Goal: Task Accomplishment & Management: Manage account settings

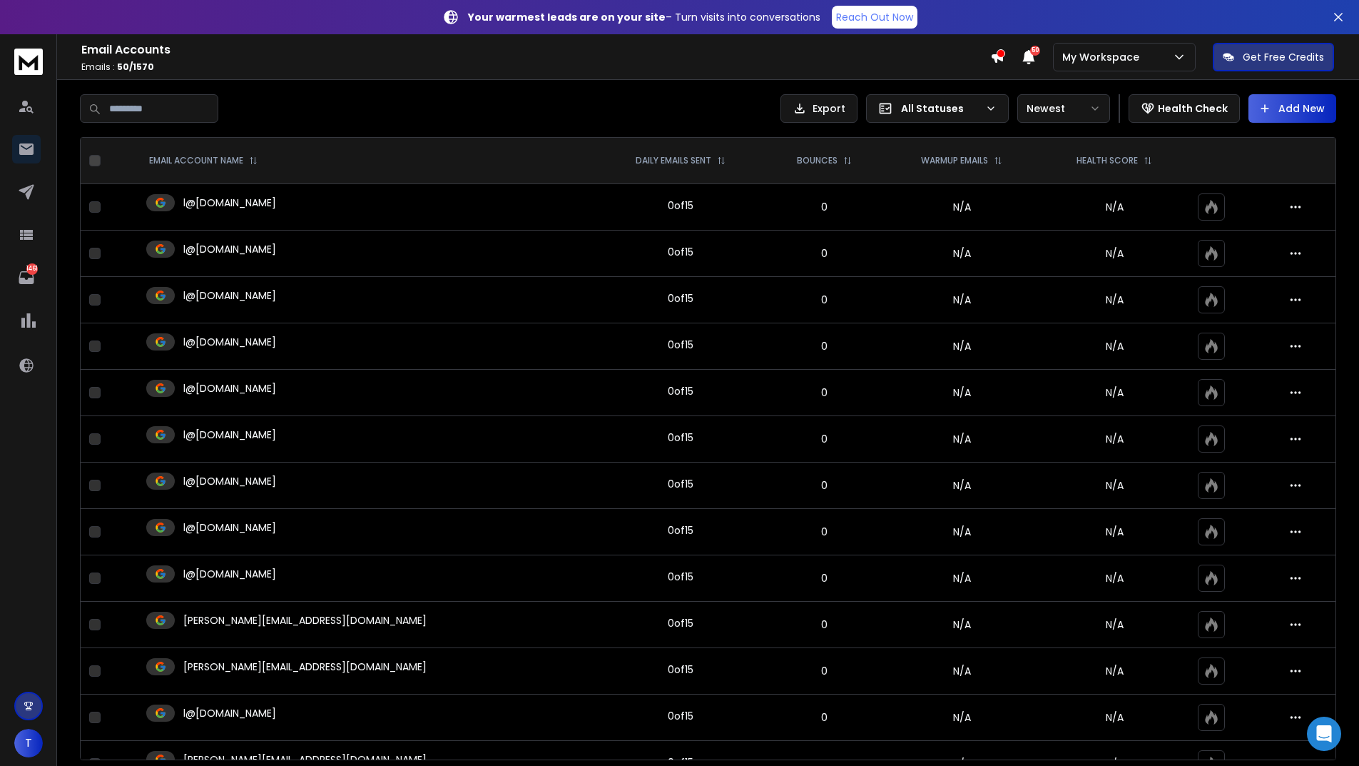
click at [1276, 103] on button "Add New" at bounding box center [1293, 108] width 88 height 29
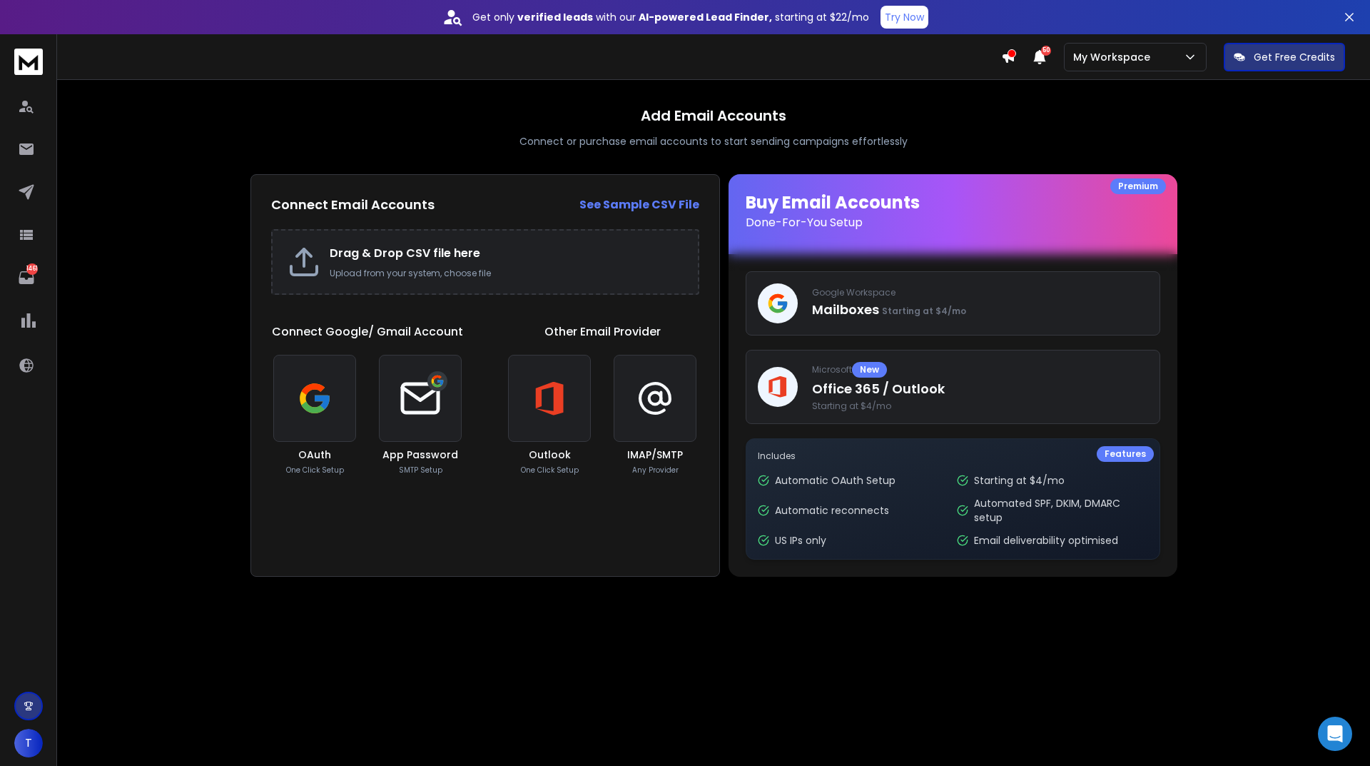
click at [303, 415] on icon at bounding box center [315, 398] width 36 height 43
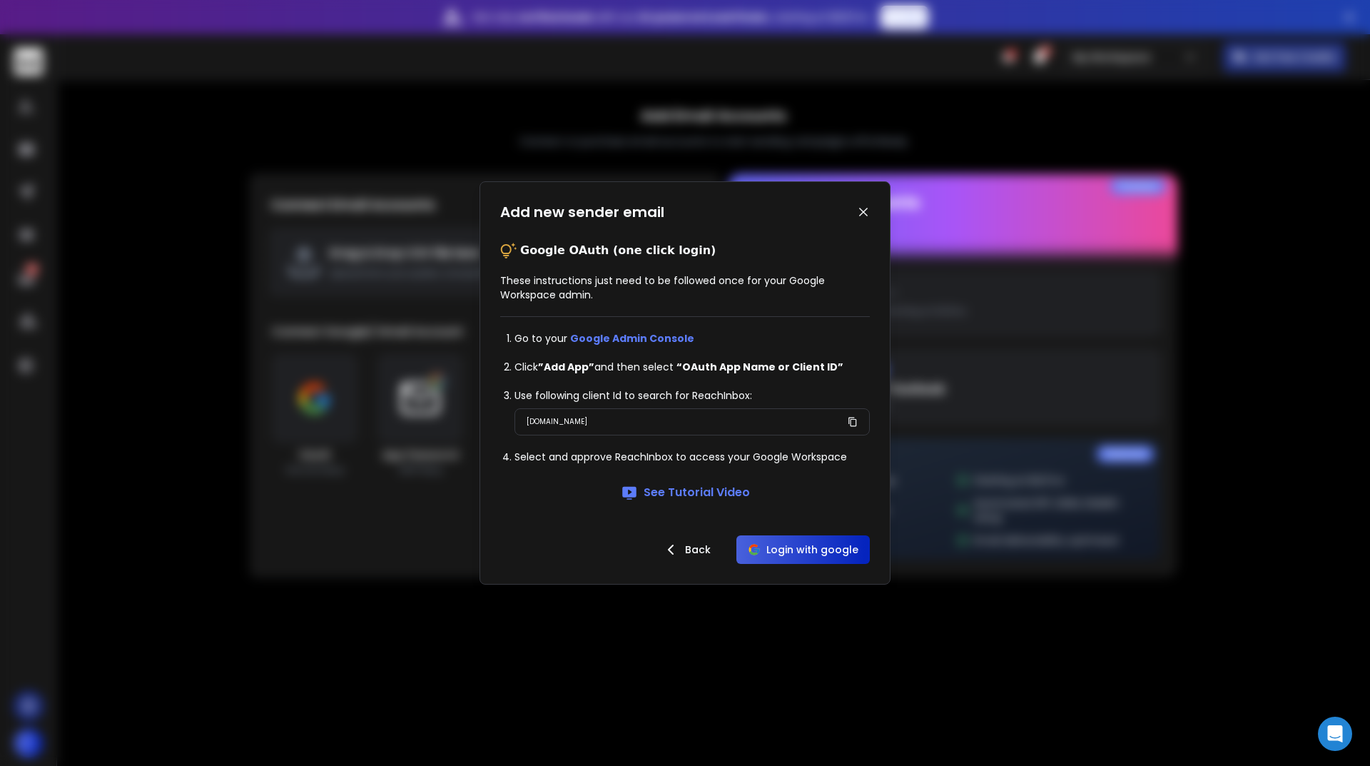
click at [762, 532] on div "Google OAuth (one click login) These instructions just need to be followed once…" at bounding box center [685, 403] width 370 height 322
drag, startPoint x: 784, startPoint y: 546, endPoint x: 661, endPoint y: 519, distance: 126.5
click at [783, 546] on button "Login with google" at bounding box center [802, 549] width 133 height 29
click at [806, 555] on button "Login with google" at bounding box center [802, 549] width 133 height 29
click at [827, 545] on button "Login with google" at bounding box center [802, 549] width 133 height 29
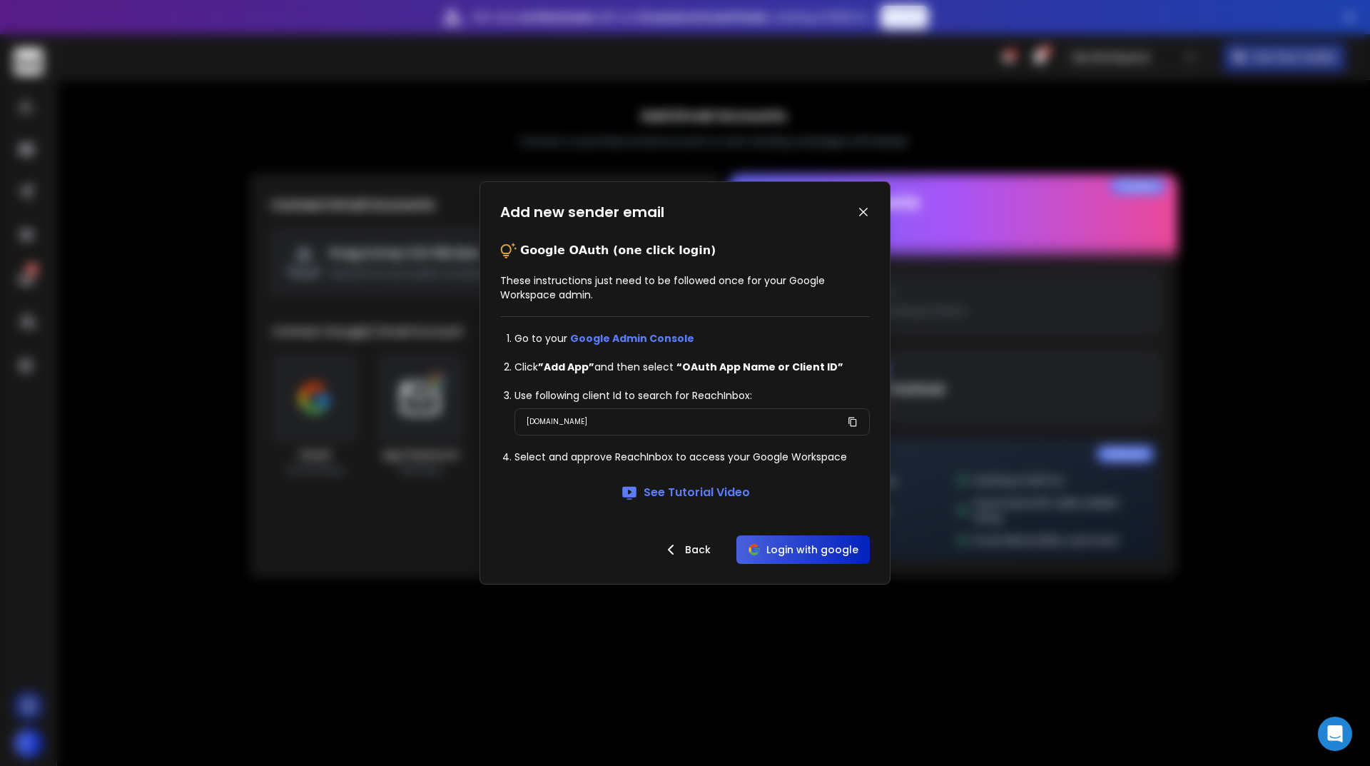
click at [828, 554] on button "Login with google" at bounding box center [802, 549] width 133 height 29
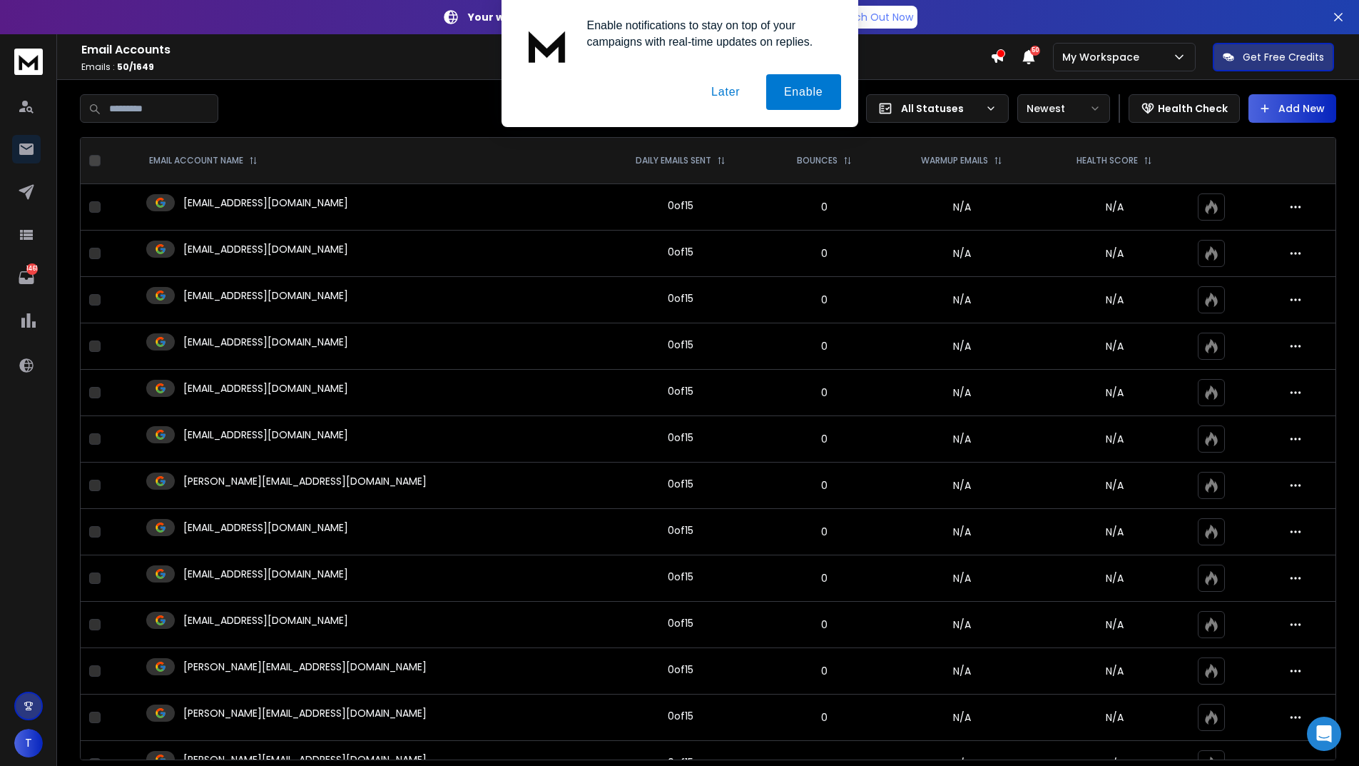
click at [1291, 109] on div "Enable notifications to stay on top of your campaigns with real-time updates on…" at bounding box center [679, 63] width 1359 height 127
click at [711, 91] on button "Later" at bounding box center [725, 92] width 64 height 36
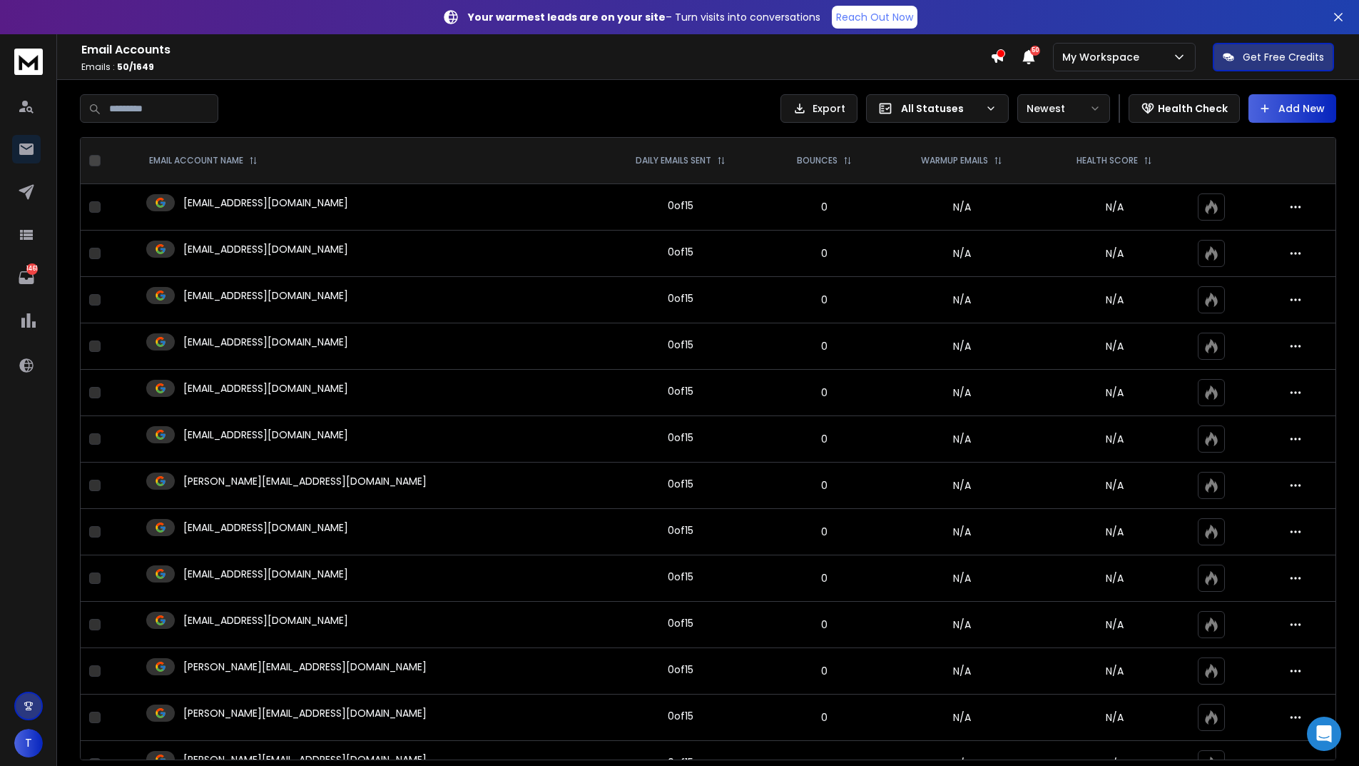
click at [1281, 96] on button "Add New" at bounding box center [1293, 108] width 88 height 29
click at [1286, 100] on button "Add New" at bounding box center [1293, 108] width 88 height 29
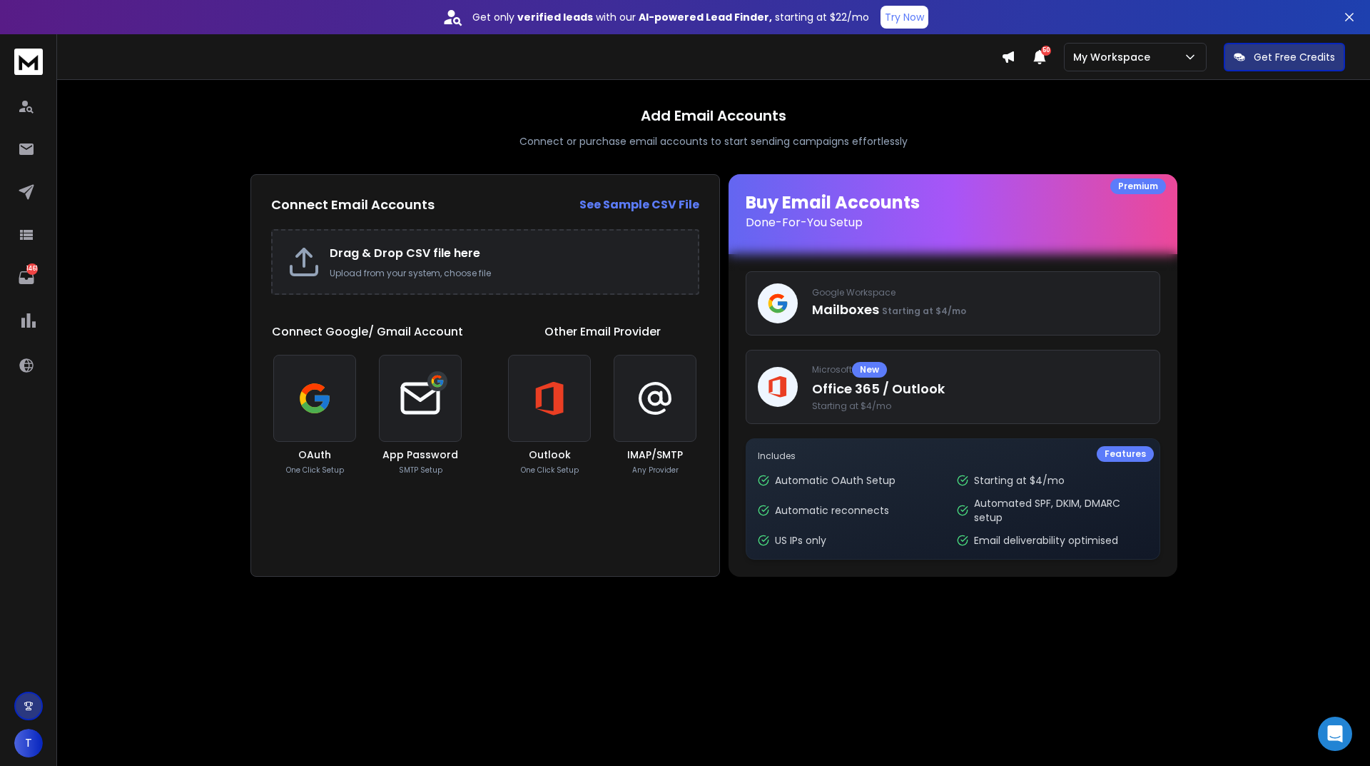
click at [323, 371] on div at bounding box center [314, 398] width 83 height 87
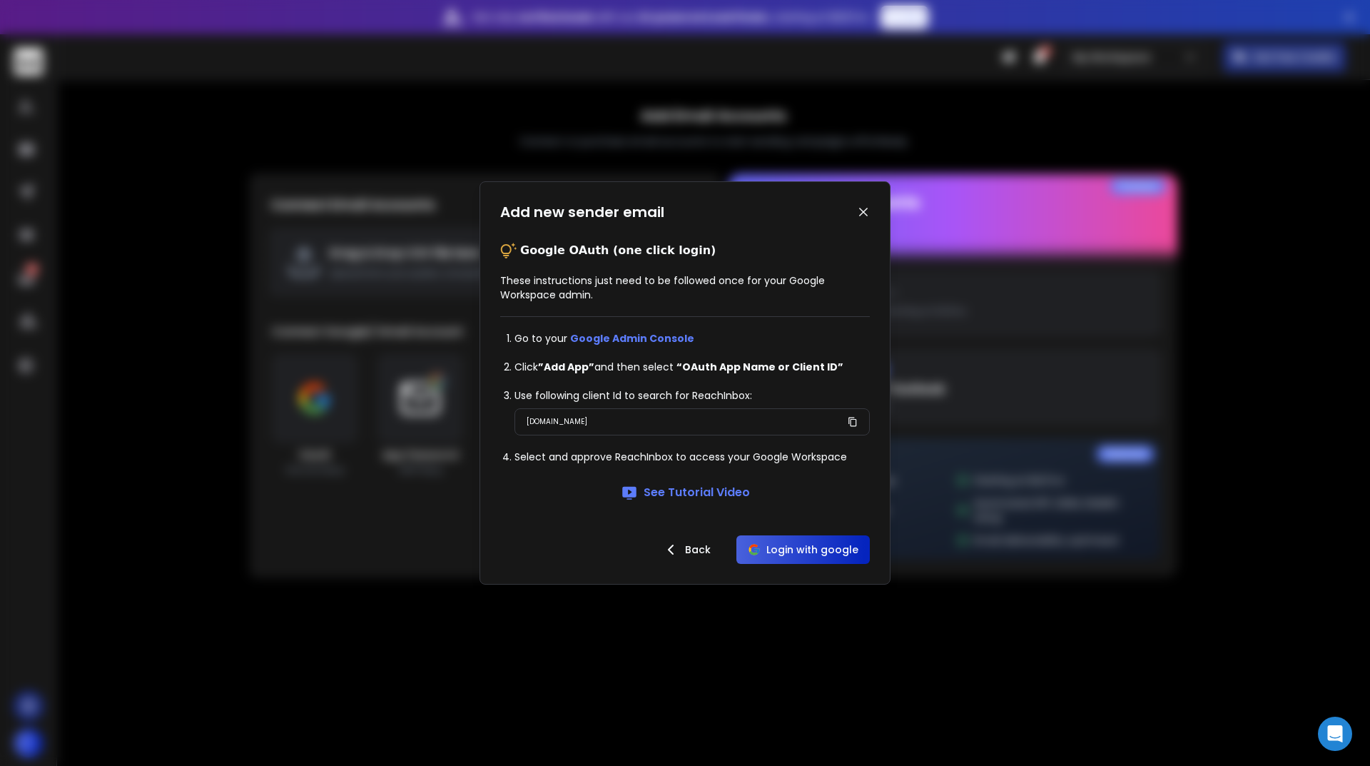
click at [831, 550] on button "Login with google" at bounding box center [802, 549] width 133 height 29
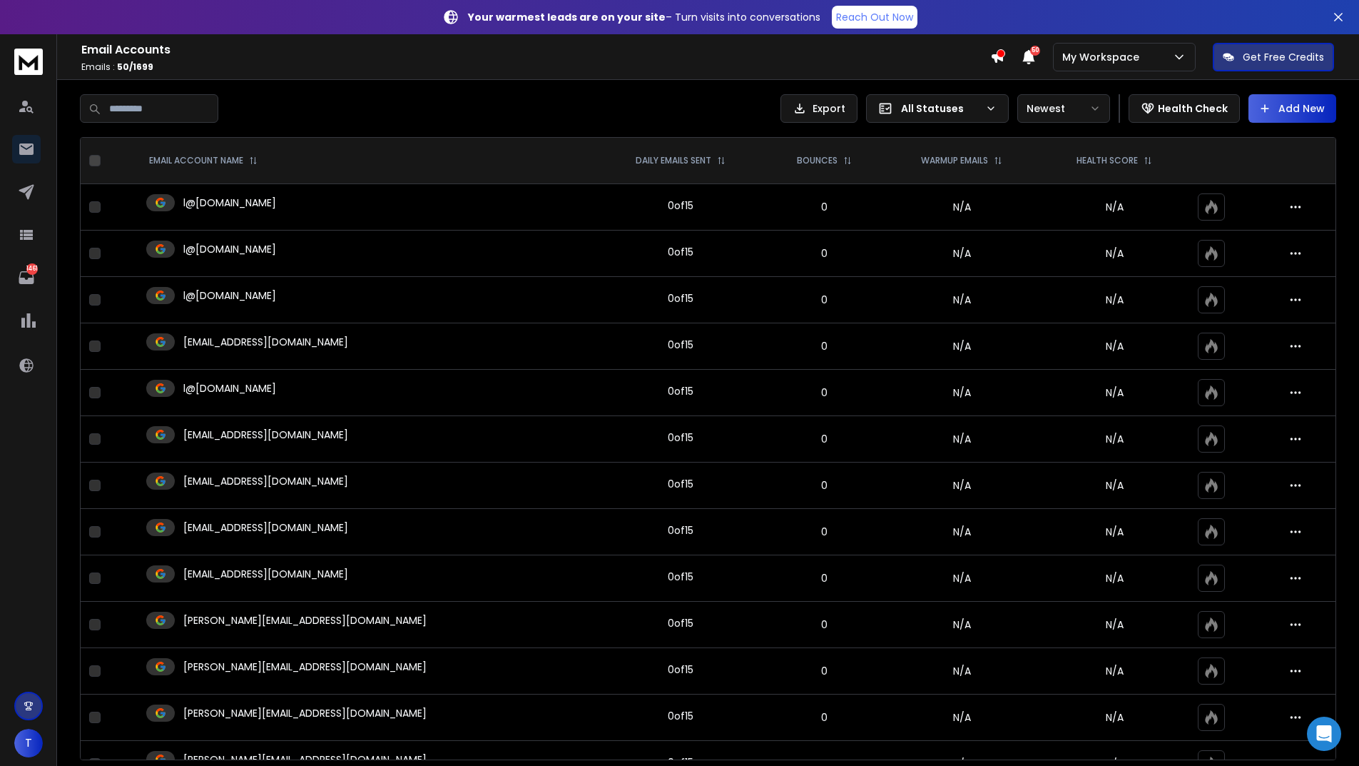
click at [1278, 108] on button "Add New" at bounding box center [1293, 108] width 88 height 29
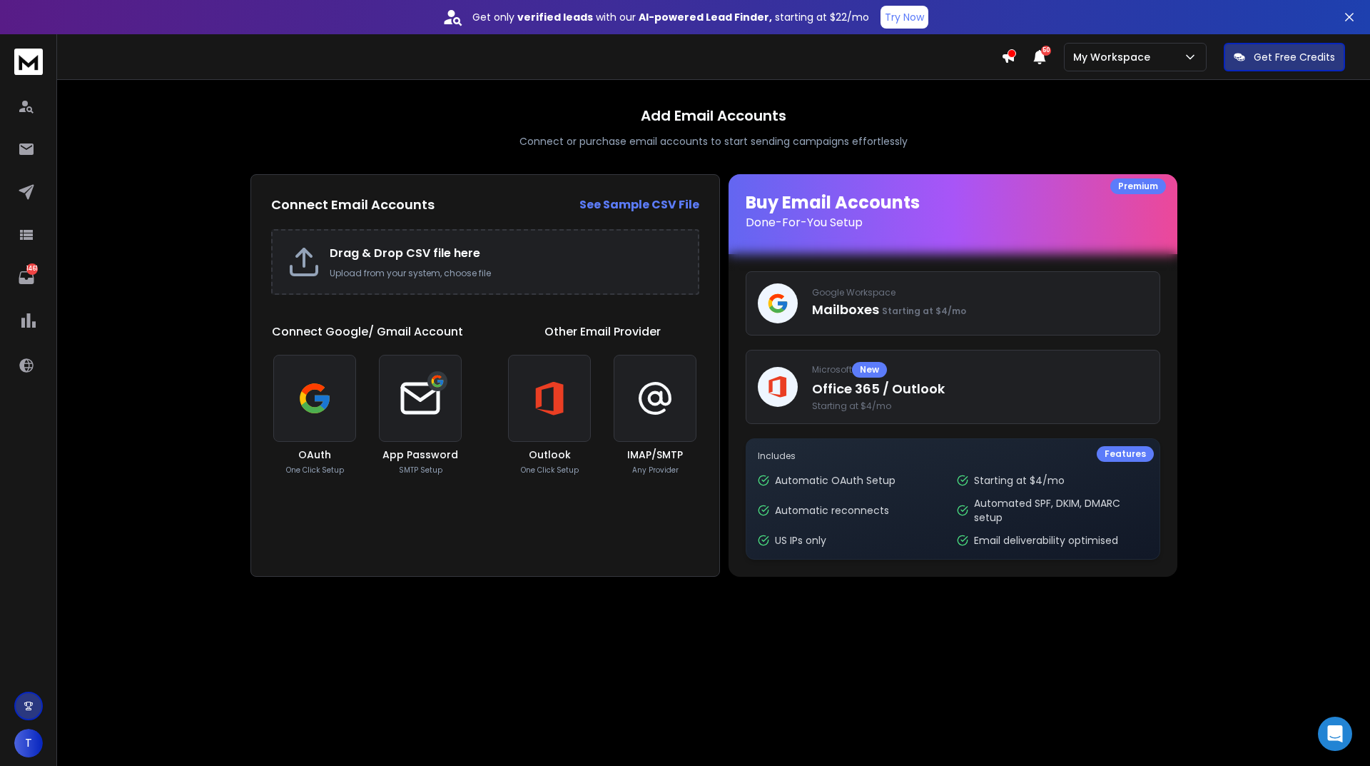
click at [335, 421] on div at bounding box center [314, 398] width 83 height 87
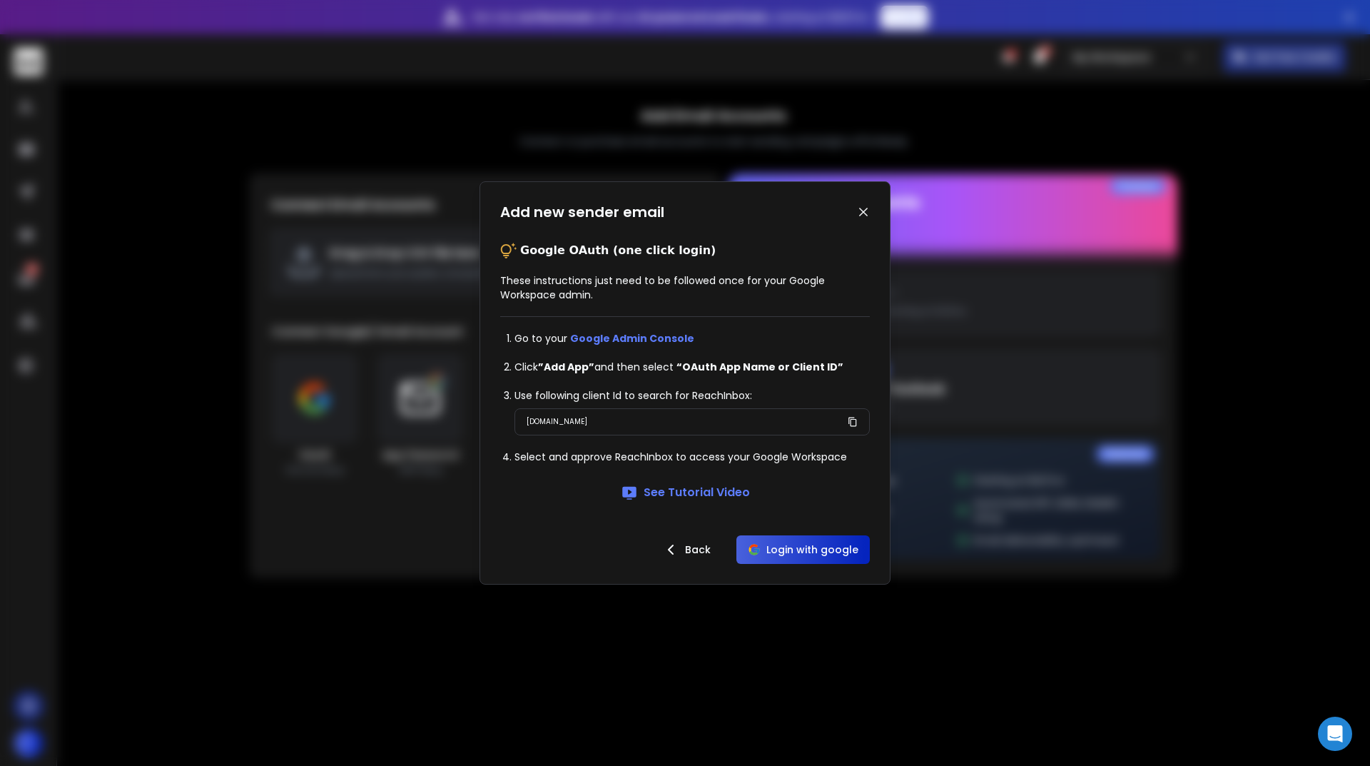
click at [827, 546] on button "Login with google" at bounding box center [802, 549] width 133 height 29
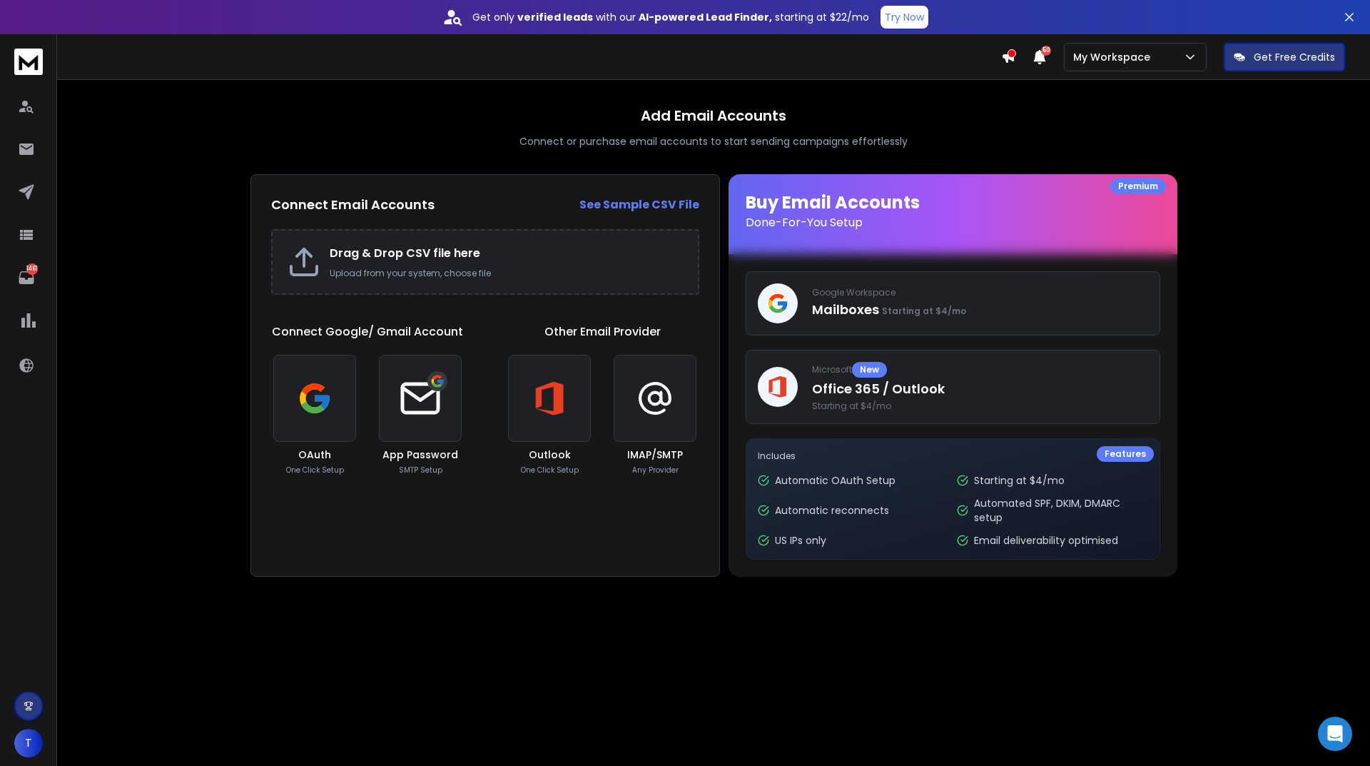
click at [309, 390] on icon at bounding box center [314, 388] width 24 height 11
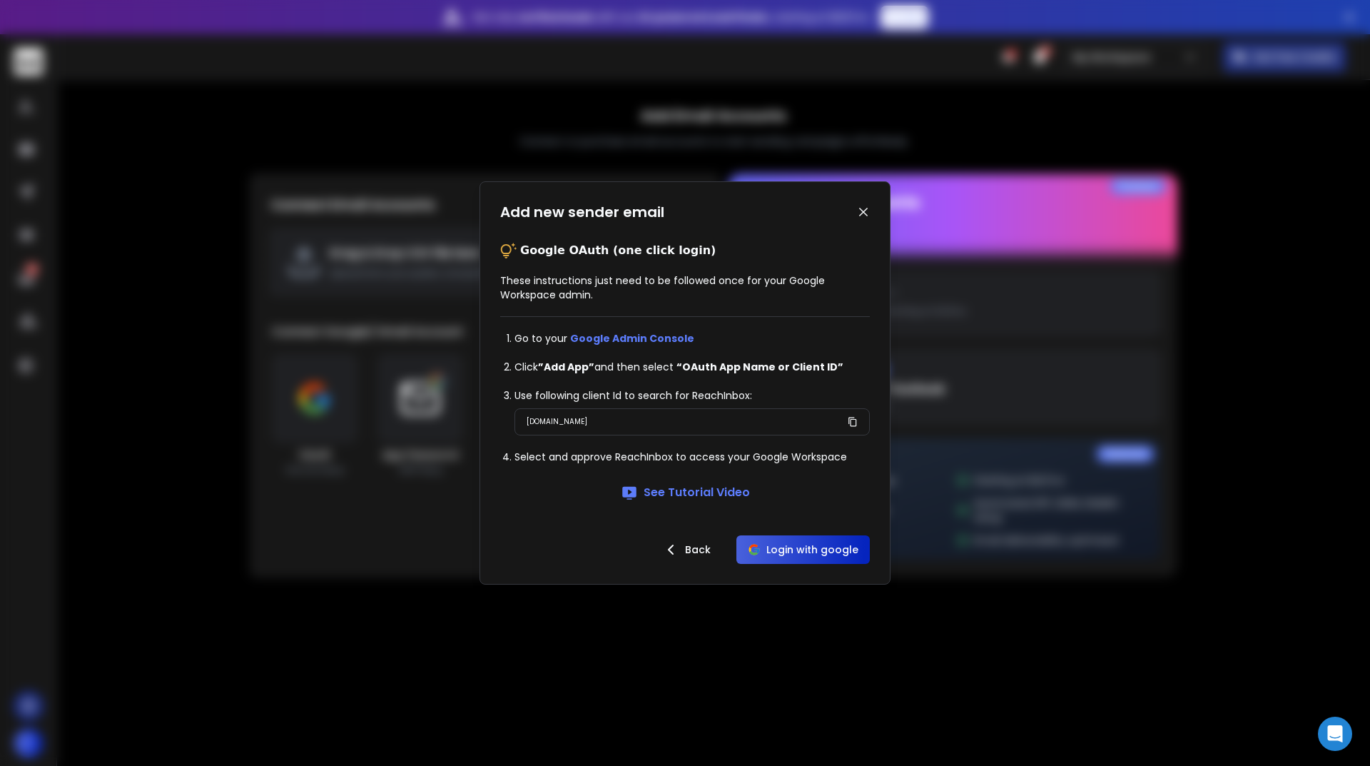
click at [812, 545] on button "Login with google" at bounding box center [802, 549] width 133 height 29
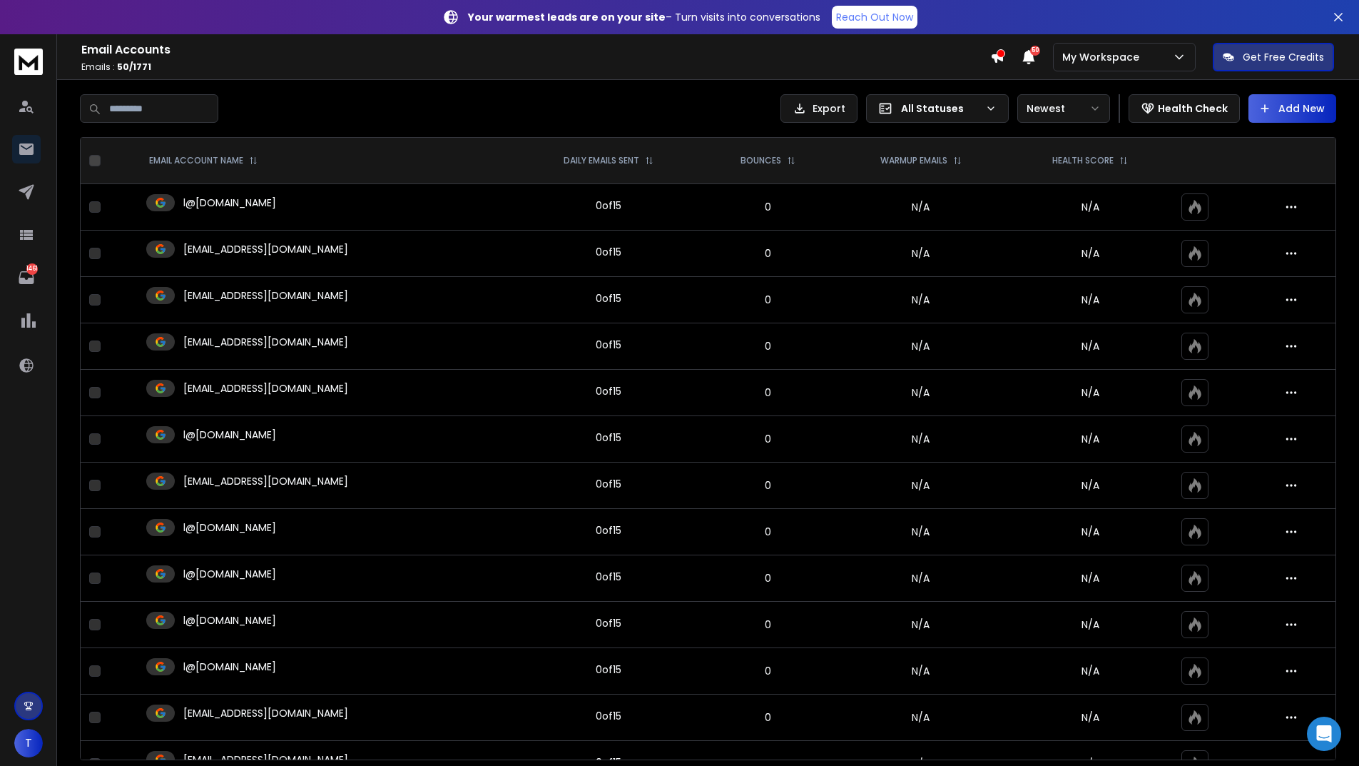
click at [1286, 109] on button "Add New" at bounding box center [1293, 108] width 88 height 29
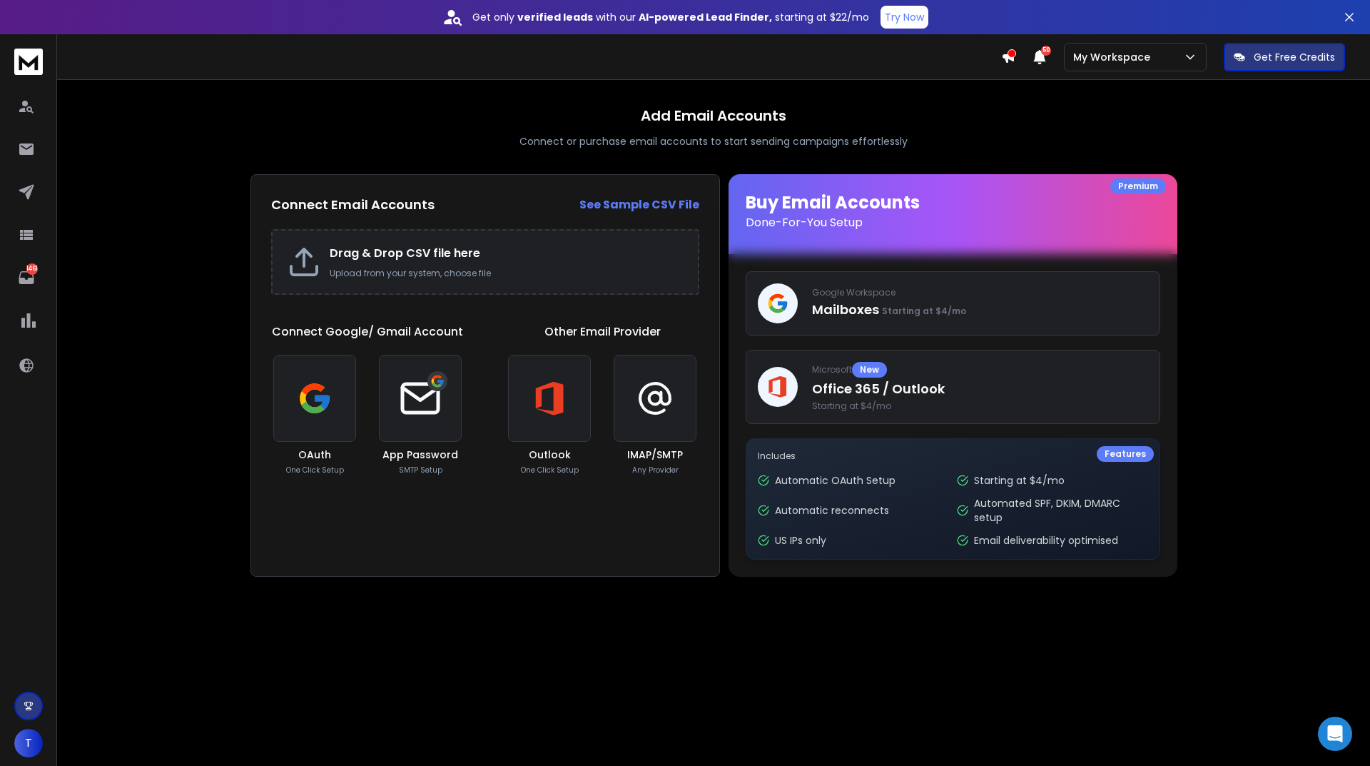
click at [336, 412] on div at bounding box center [314, 398] width 83 height 87
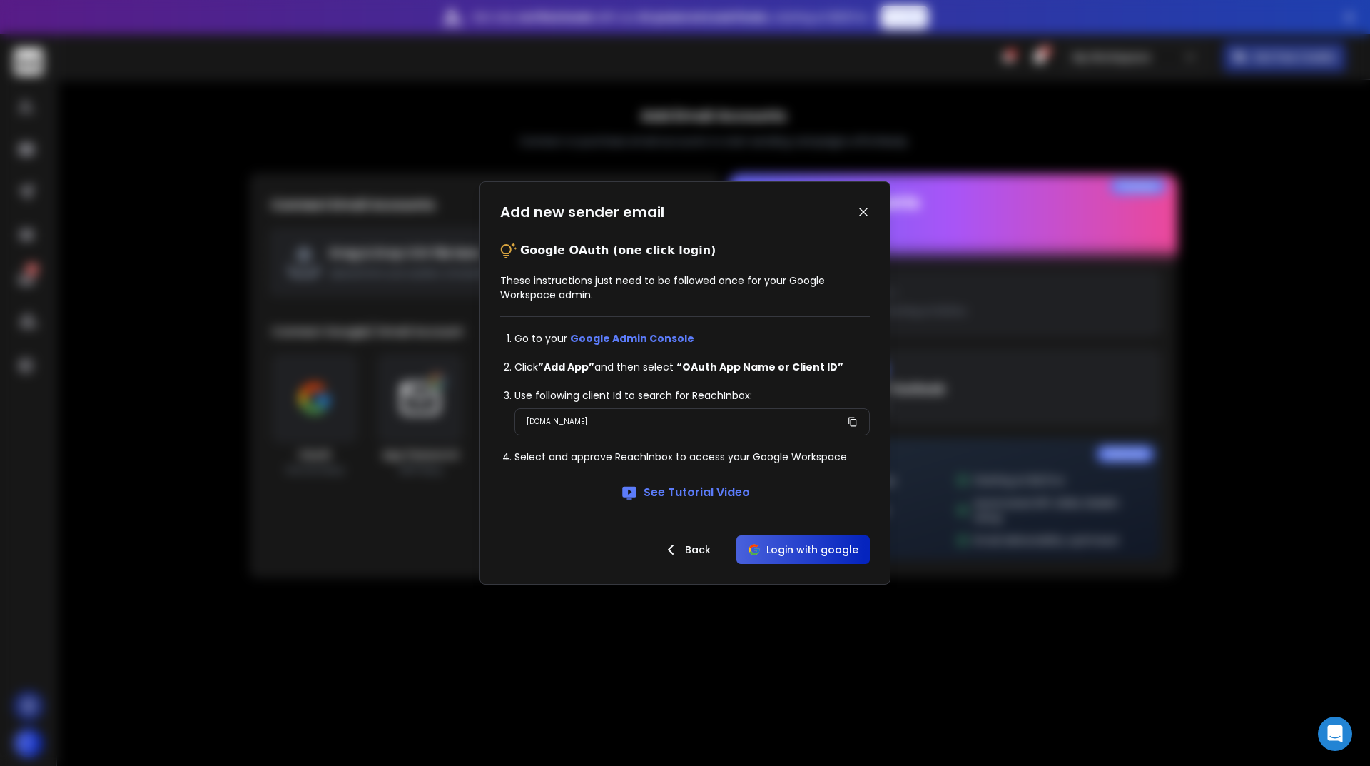
click at [810, 543] on button "Login with google" at bounding box center [802, 549] width 133 height 29
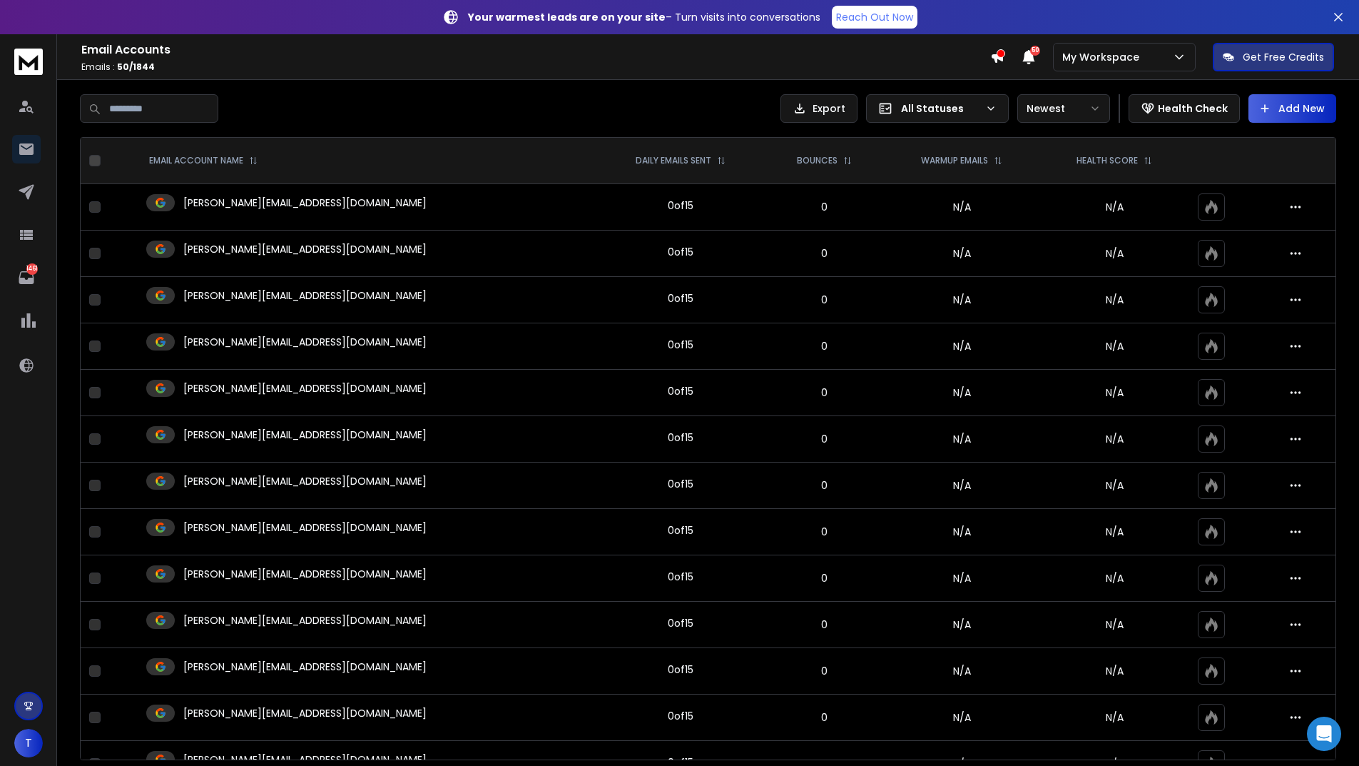
drag, startPoint x: 1274, startPoint y: 105, endPoint x: 1257, endPoint y: 372, distance: 268.1
click at [1274, 106] on button "Add New" at bounding box center [1293, 108] width 88 height 29
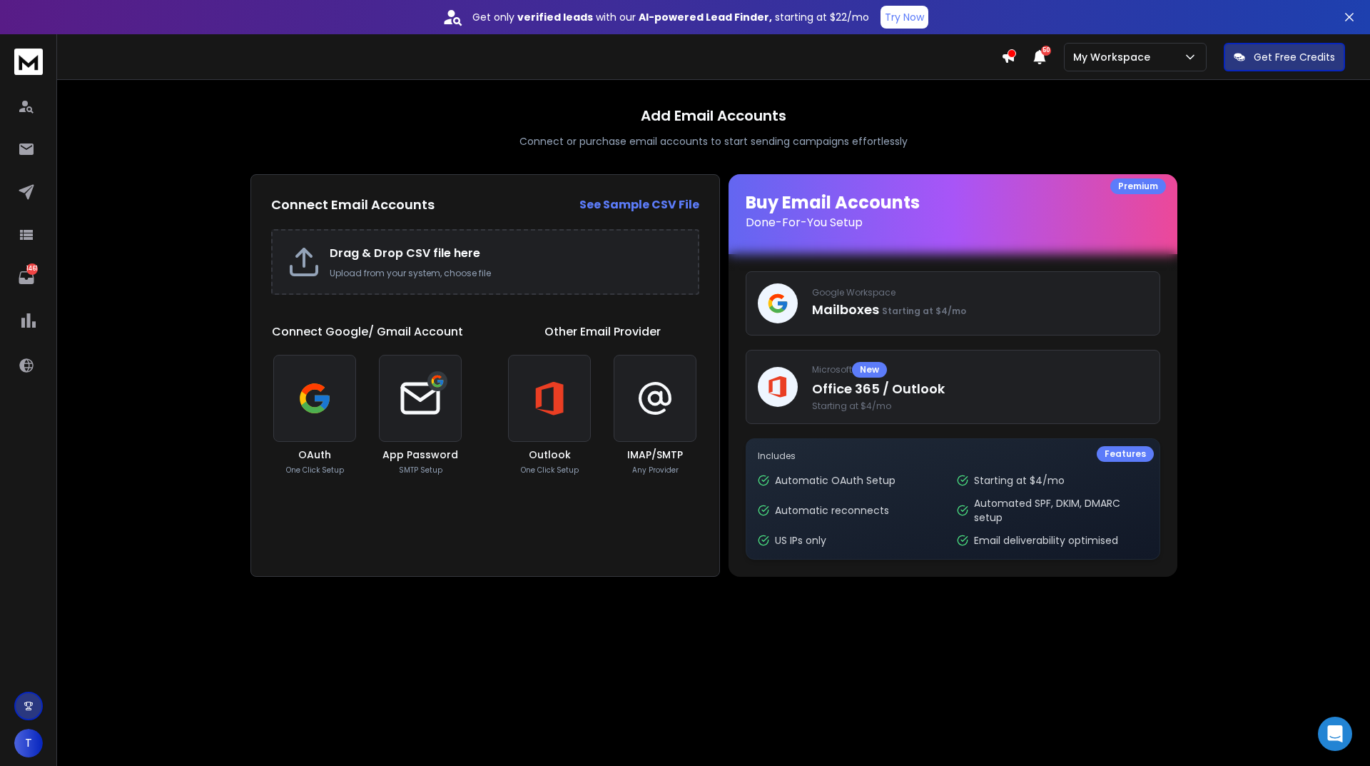
click at [312, 401] on icon at bounding box center [315, 398] width 36 height 43
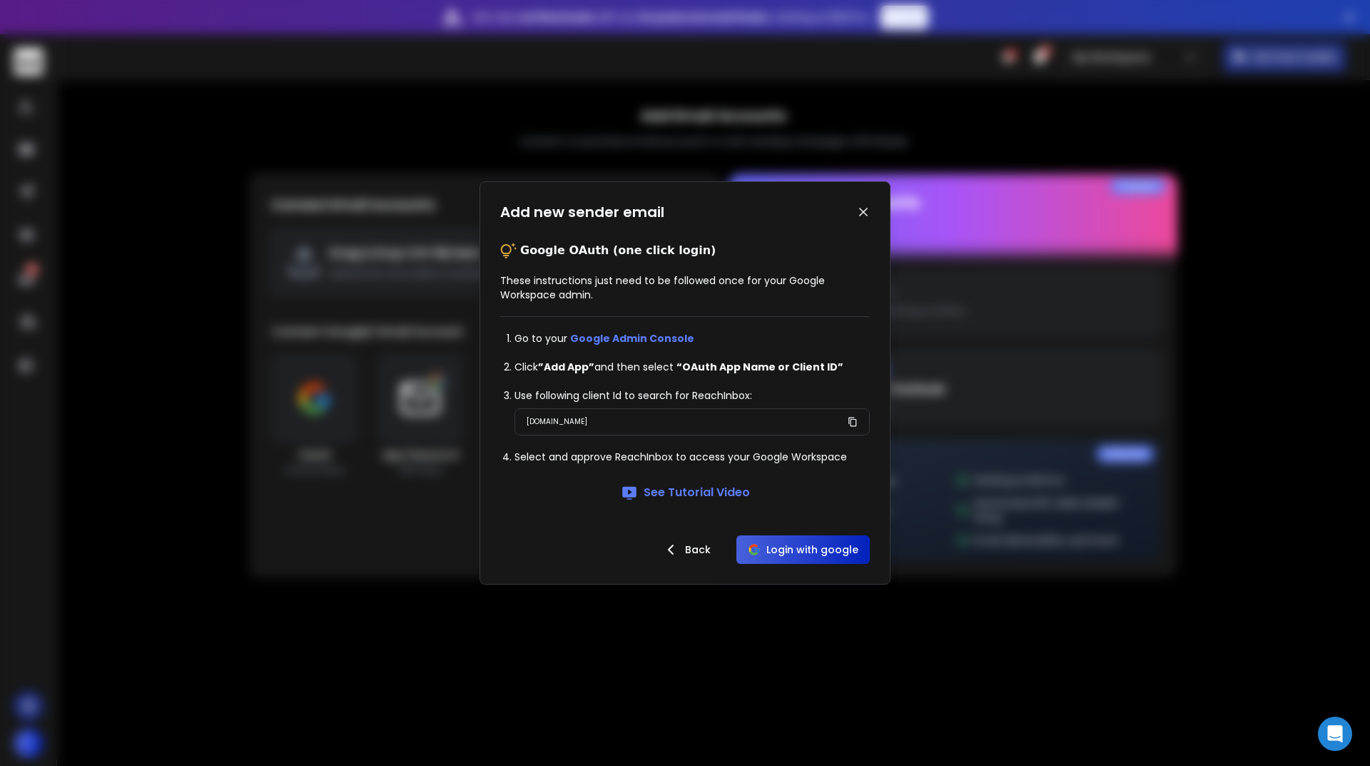
drag, startPoint x: 783, startPoint y: 546, endPoint x: 822, endPoint y: 559, distance: 41.5
click at [785, 546] on button "Login with google" at bounding box center [802, 549] width 133 height 29
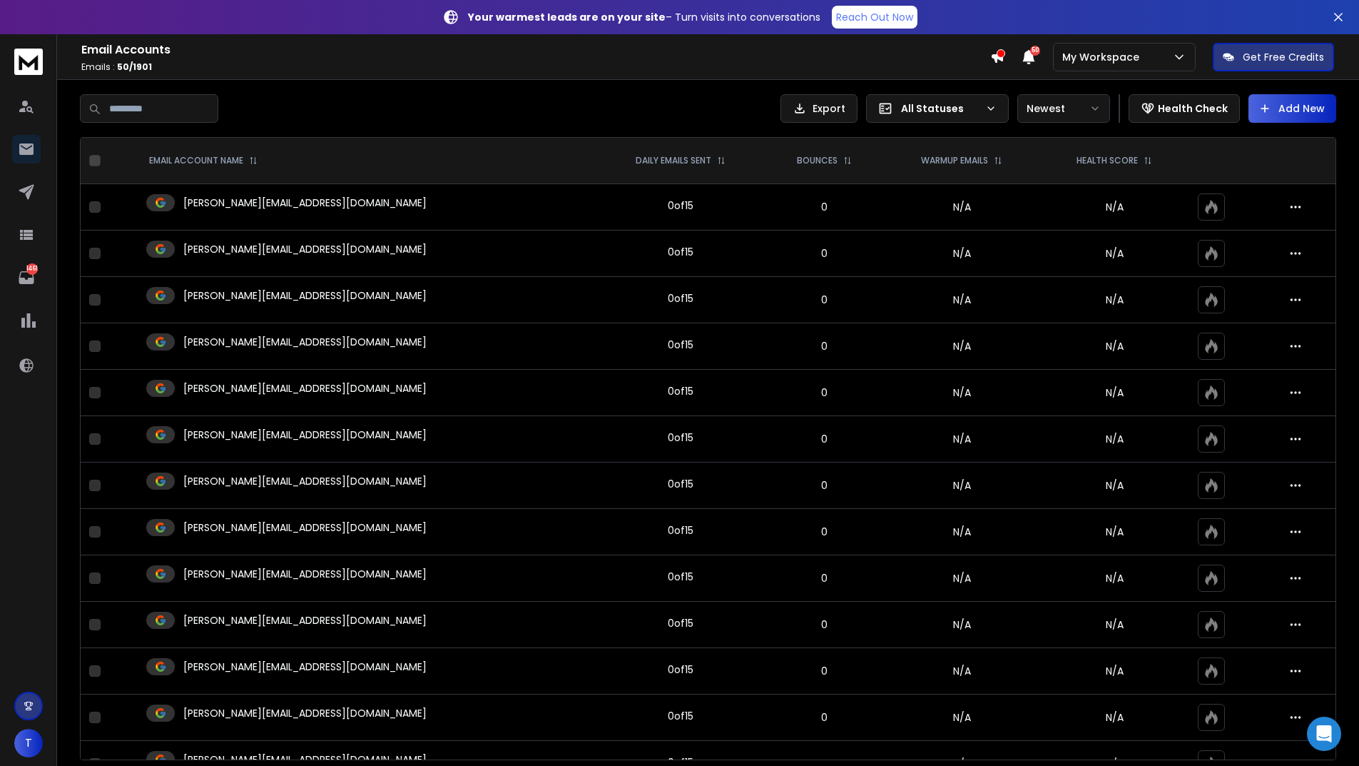
click at [1266, 104] on icon at bounding box center [1265, 108] width 10 height 10
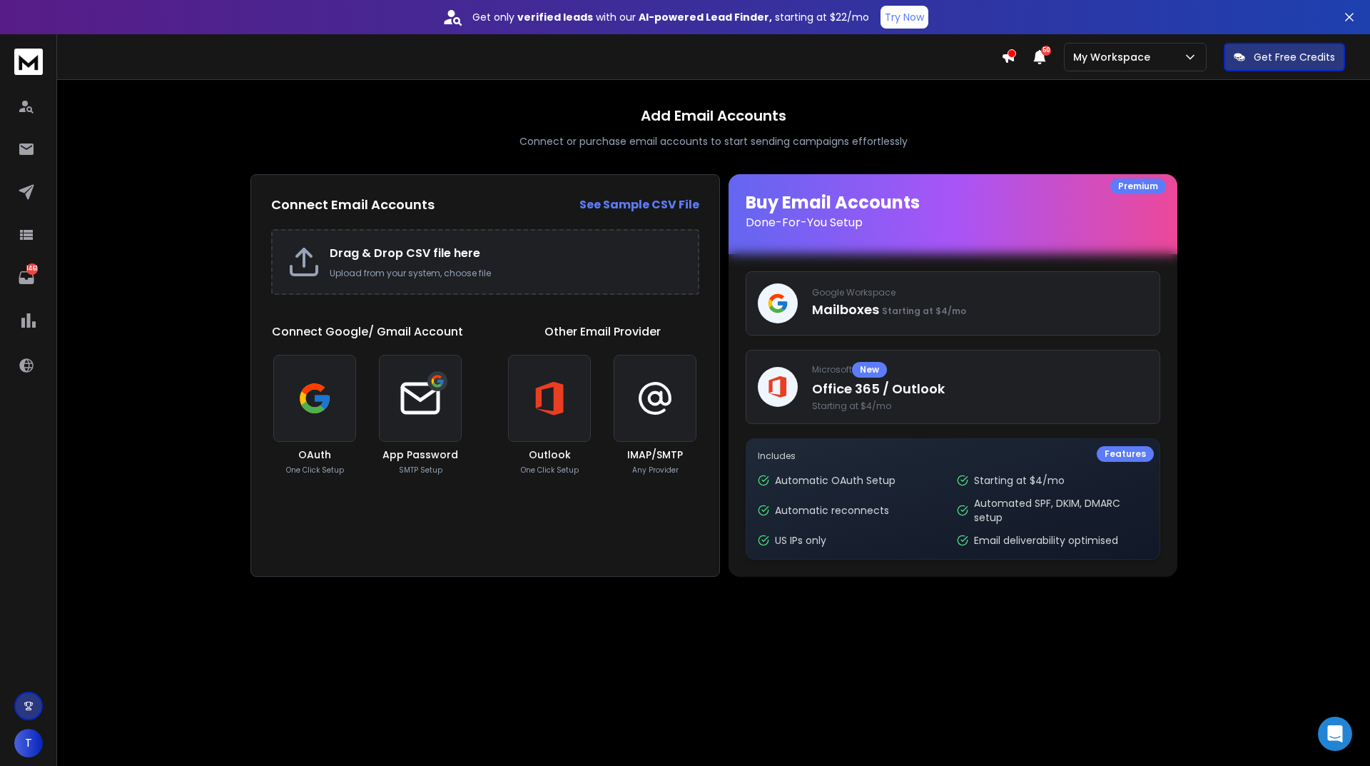
click at [330, 420] on div at bounding box center [314, 398] width 83 height 87
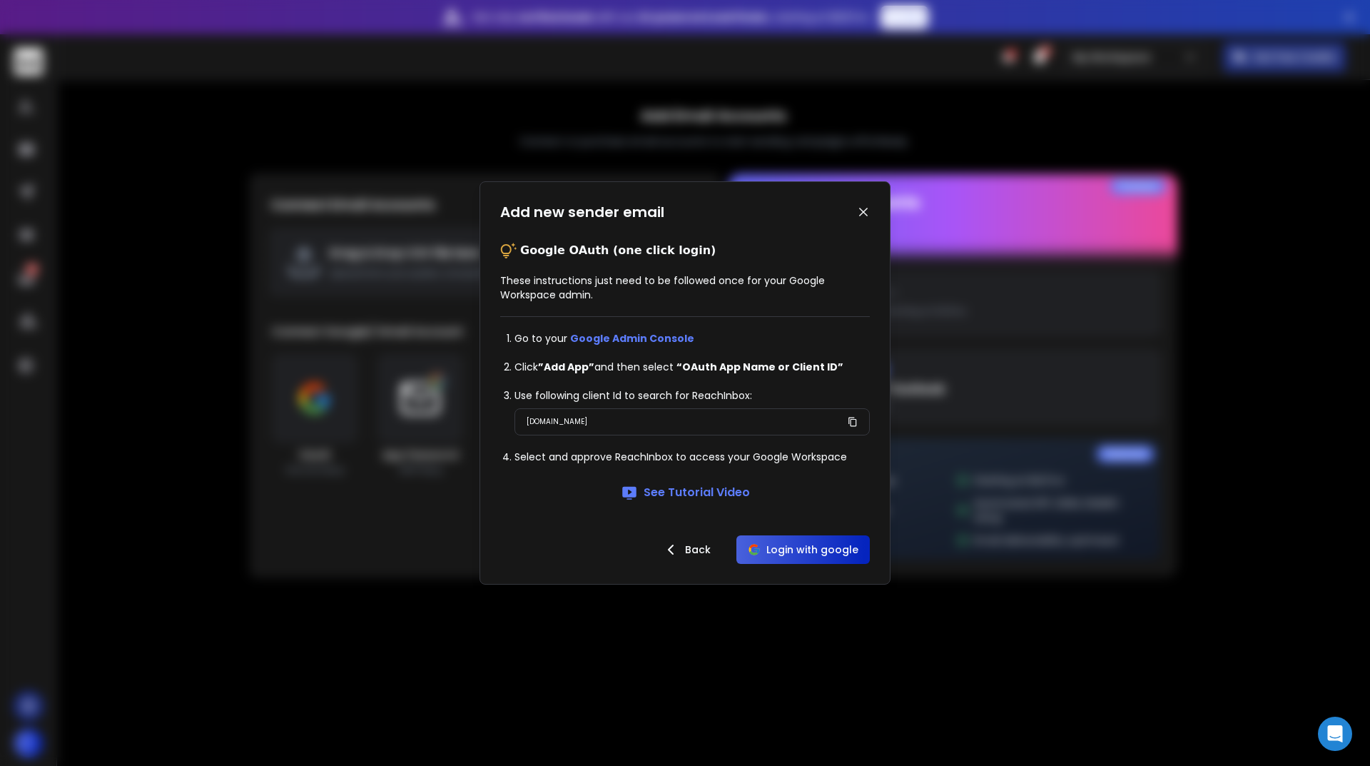
click at [800, 557] on button "Login with google" at bounding box center [802, 549] width 133 height 29
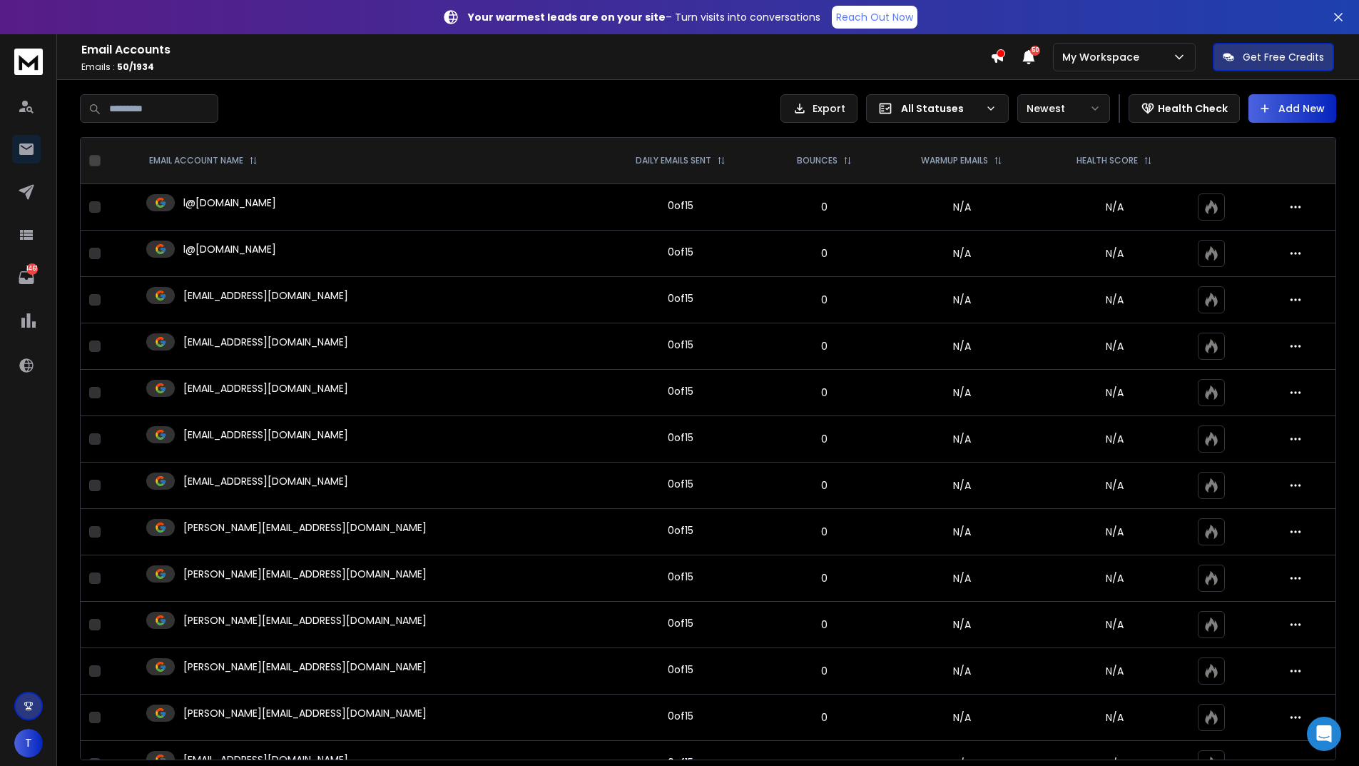
click at [1286, 98] on button "Add New" at bounding box center [1293, 108] width 88 height 29
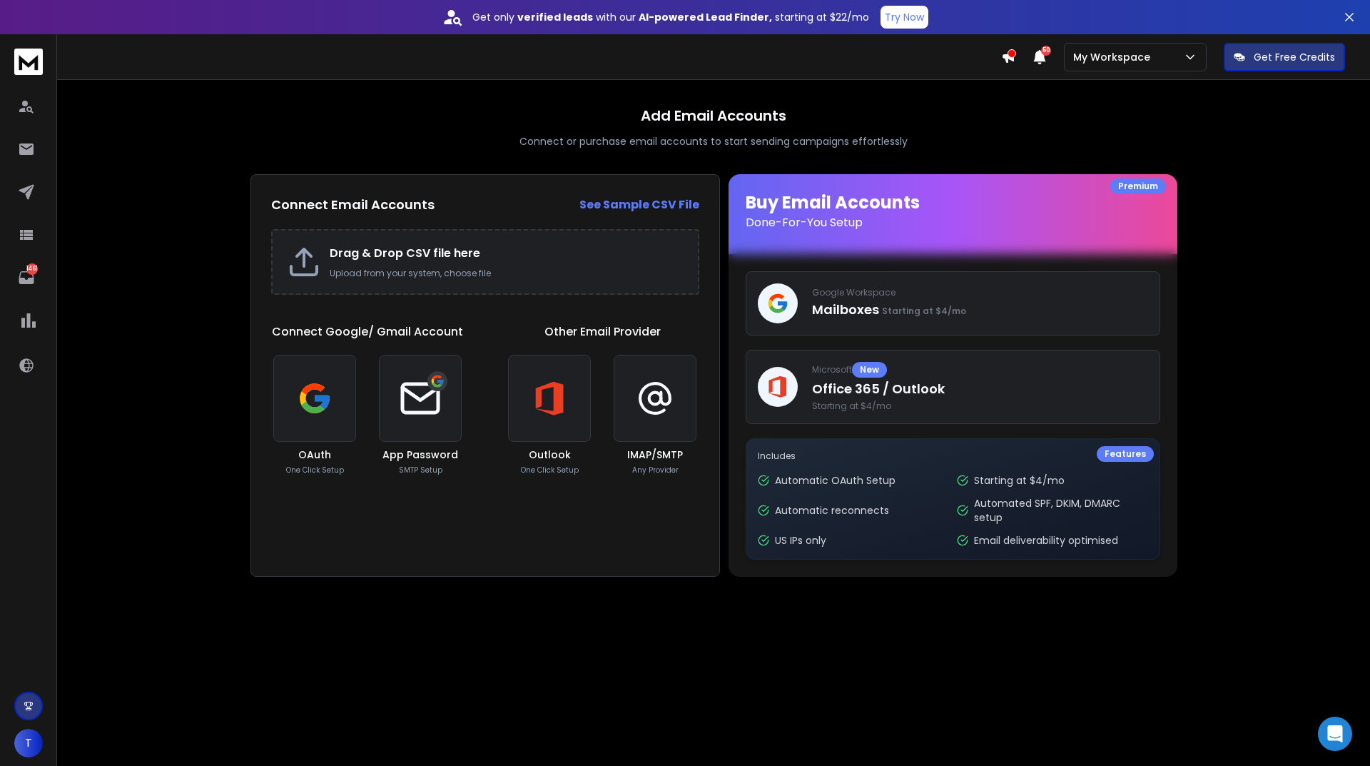
click at [336, 408] on div at bounding box center [314, 398] width 83 height 87
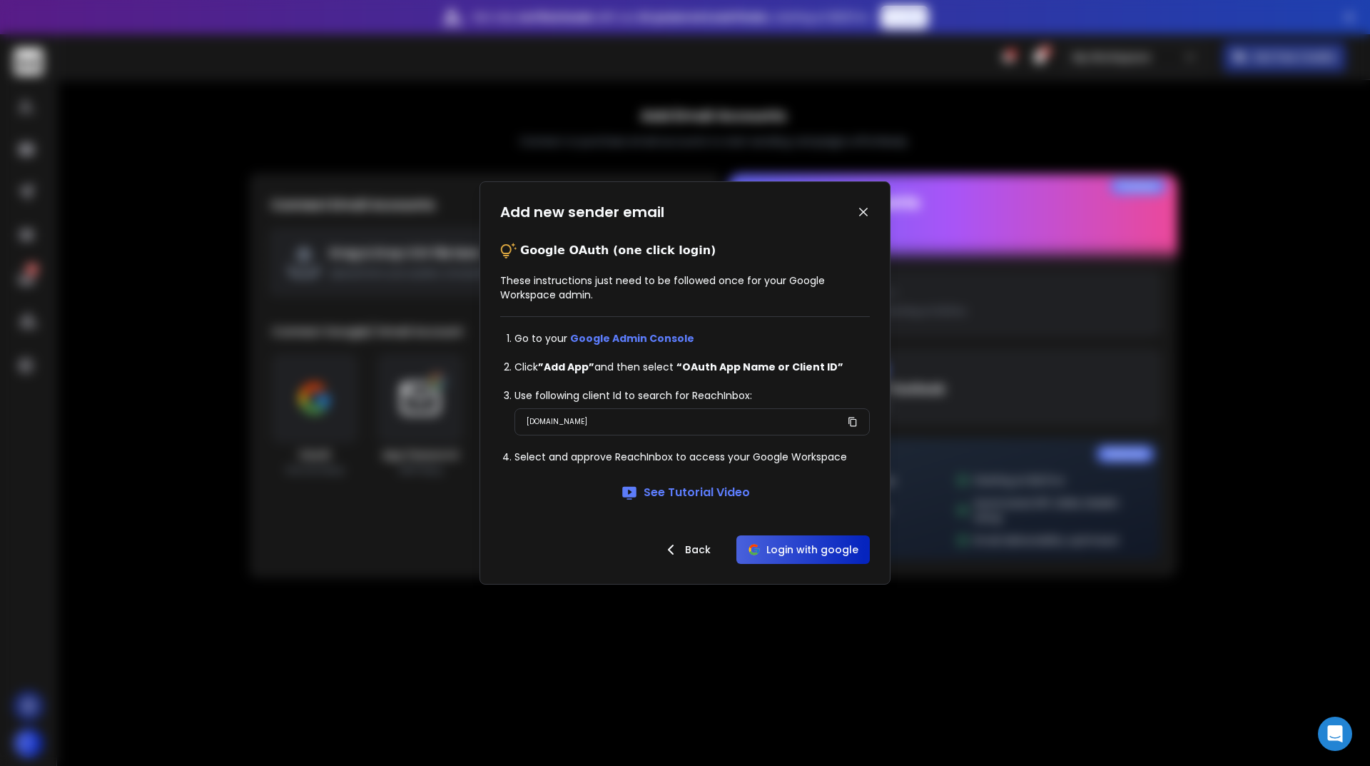
click at [799, 551] on button "Login with google" at bounding box center [802, 549] width 133 height 29
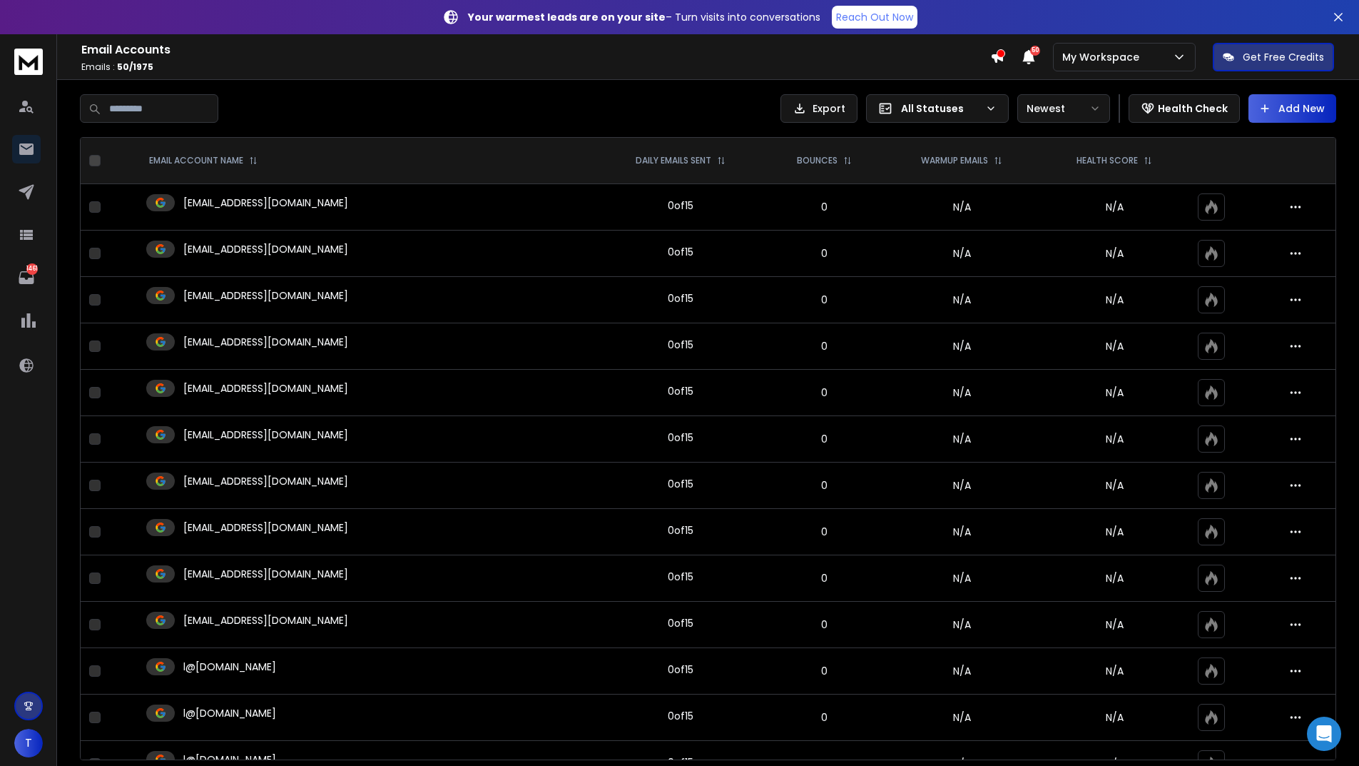
click at [1308, 106] on button "Add New" at bounding box center [1293, 108] width 88 height 29
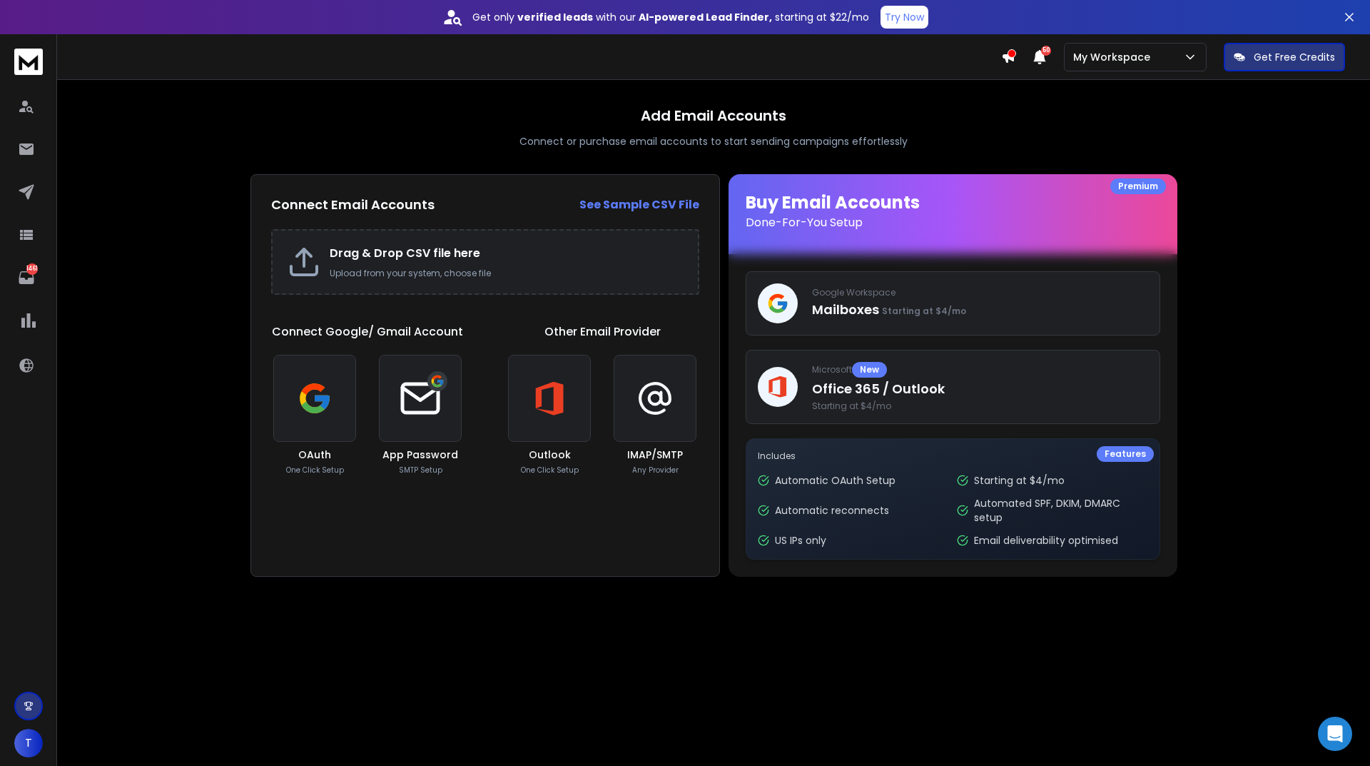
click at [305, 416] on icon at bounding box center [315, 398] width 36 height 43
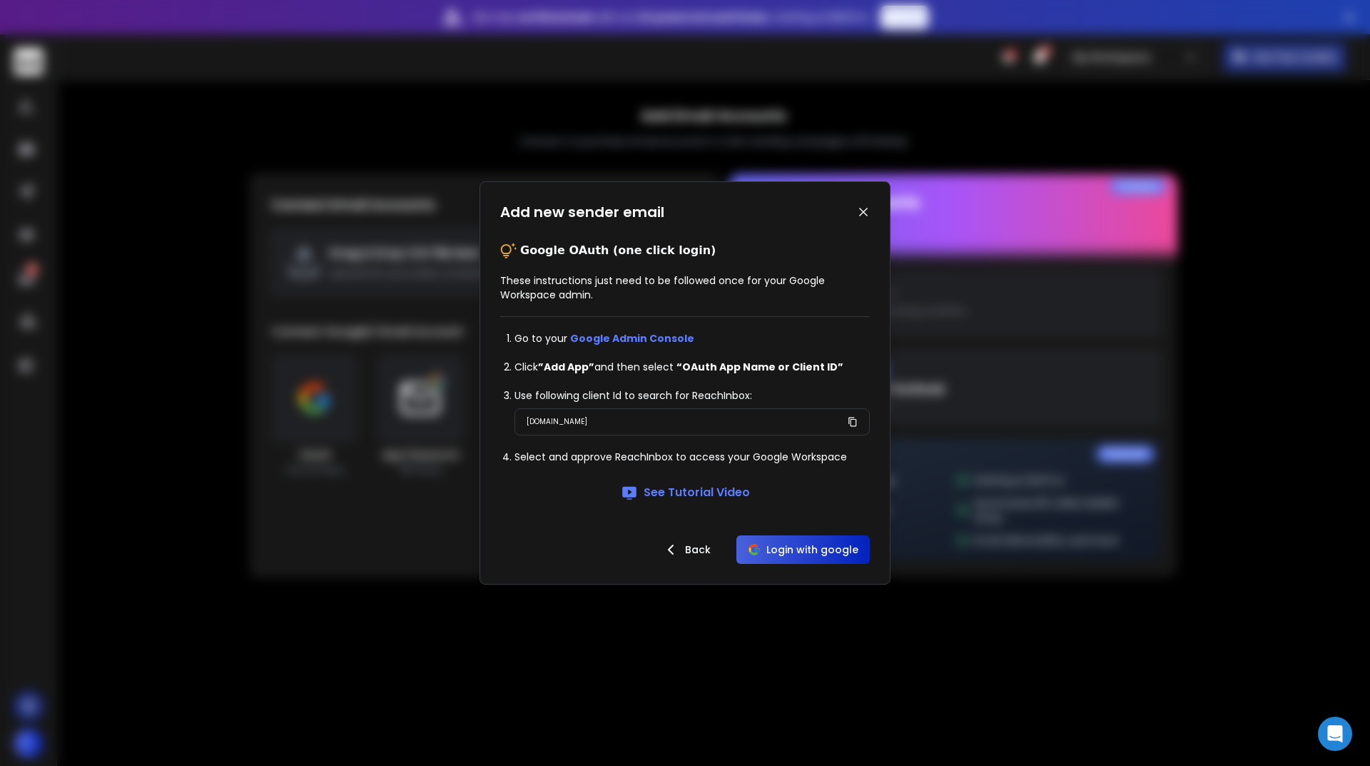
click at [813, 550] on button "Login with google" at bounding box center [802, 549] width 133 height 29
